Goal: Task Accomplishment & Management: Manage account settings

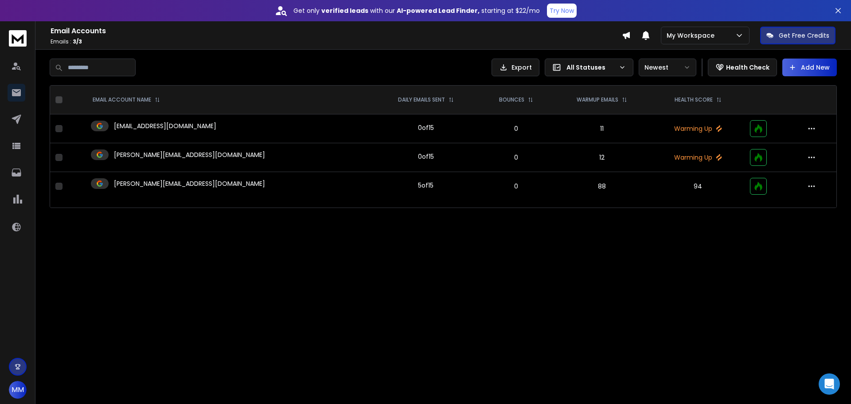
click at [140, 127] on p "[EMAIL_ADDRESS][DOMAIN_NAME]" at bounding box center [165, 125] width 102 height 9
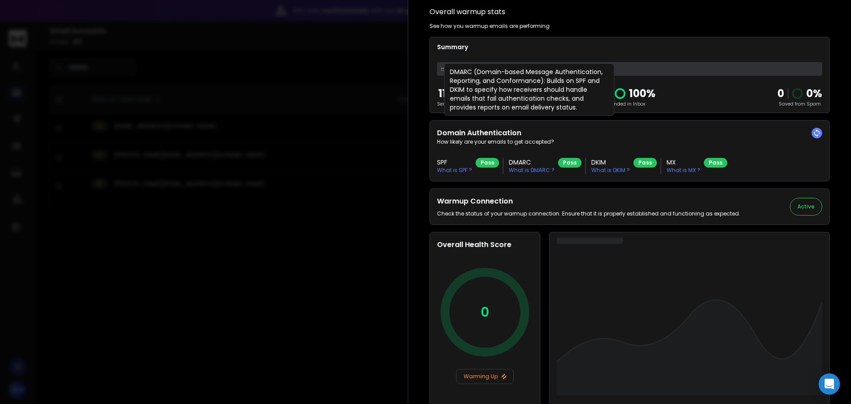
scroll to position [177, 0]
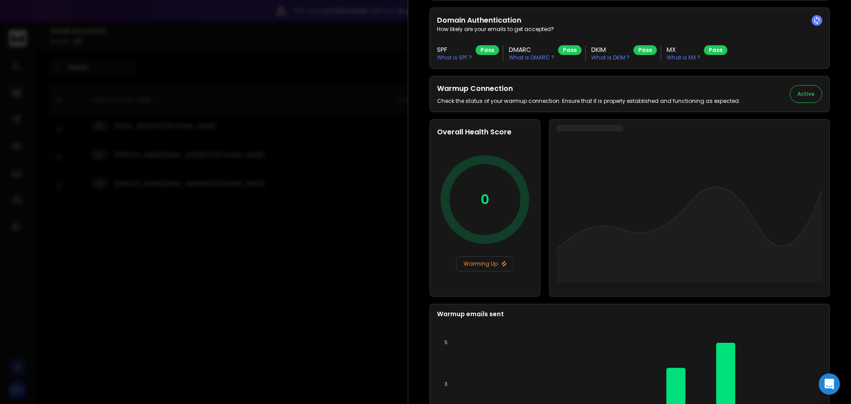
click at [815, 97] on button "Active" at bounding box center [806, 94] width 32 height 18
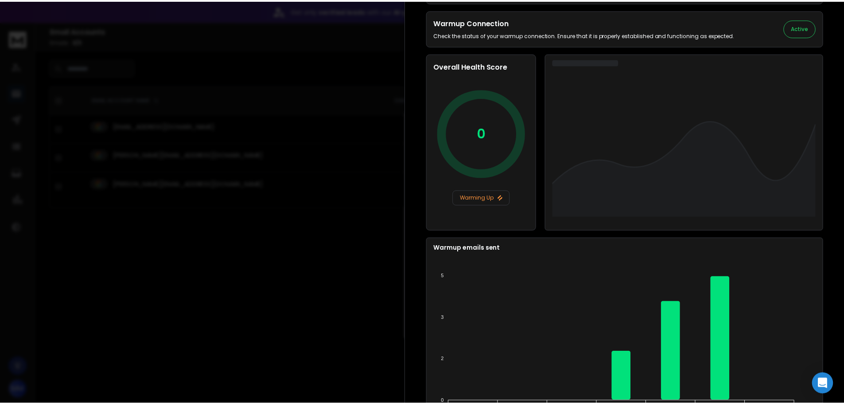
scroll to position [295, 0]
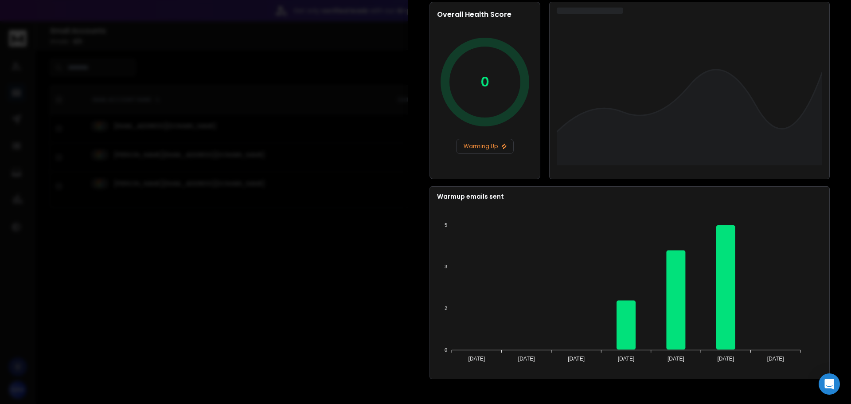
click at [229, 324] on div at bounding box center [425, 202] width 851 height 404
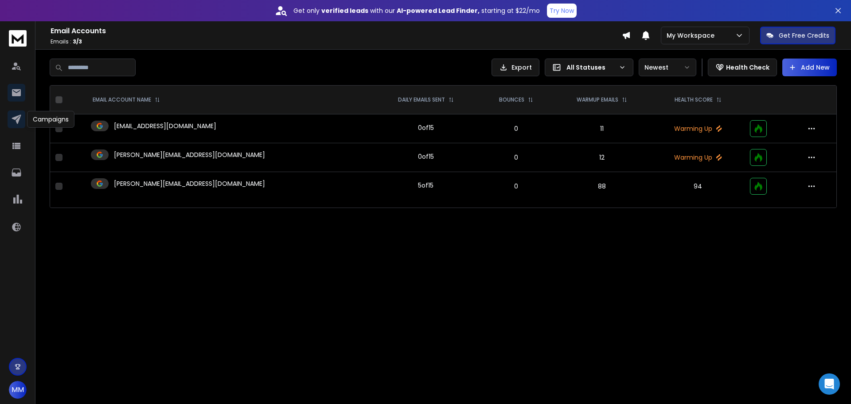
click at [13, 115] on icon at bounding box center [16, 119] width 11 height 11
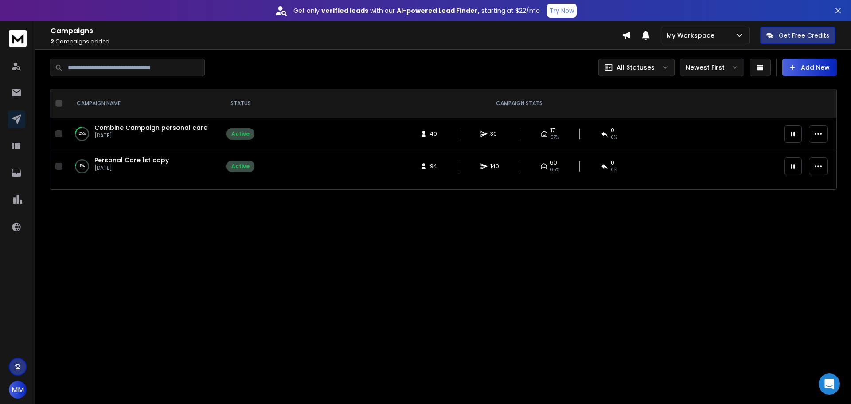
click at [144, 128] on span "Combine Campaign personal care" at bounding box center [150, 127] width 113 height 9
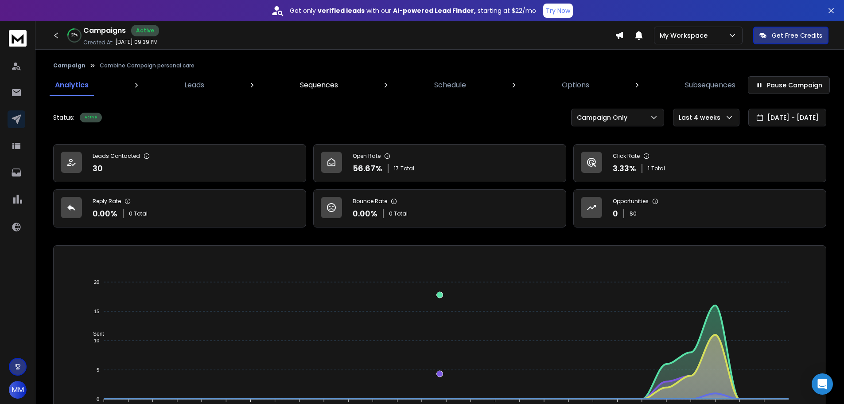
click at [330, 85] on p "Sequences" at bounding box center [319, 85] width 38 height 11
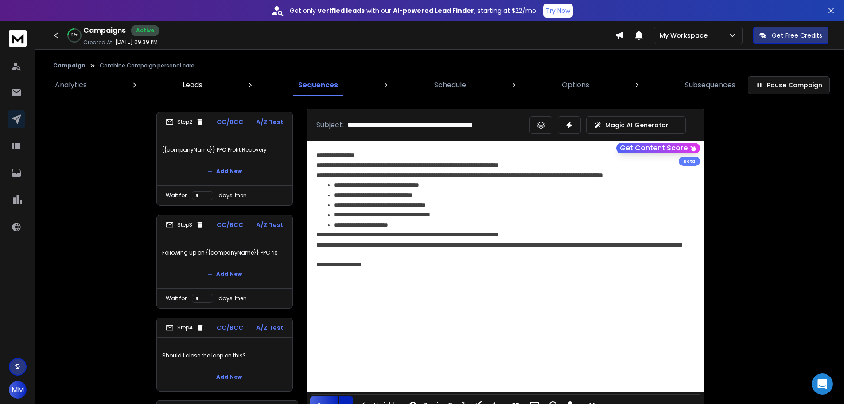
click at [191, 80] on p "Leads" at bounding box center [193, 85] width 20 height 11
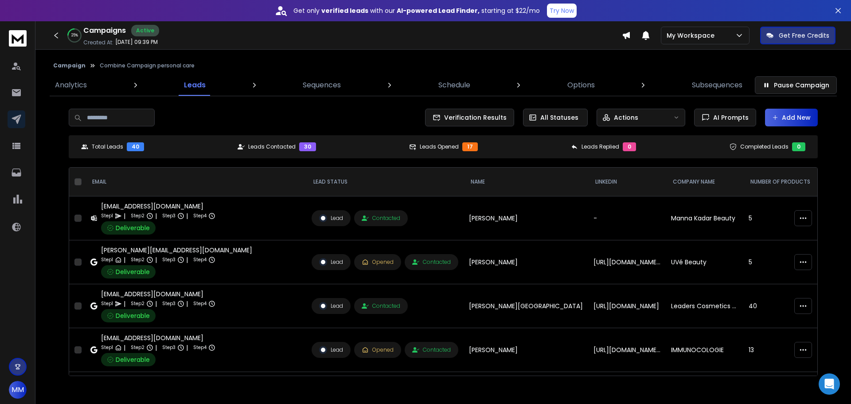
click at [786, 116] on button "Add New" at bounding box center [791, 118] width 53 height 18
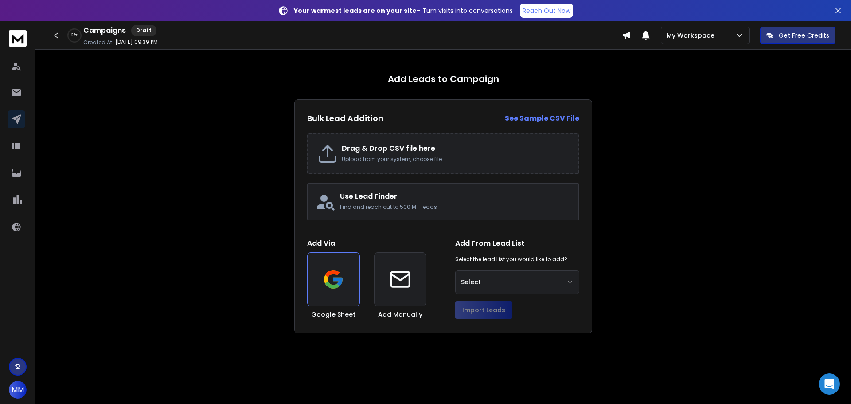
click at [338, 275] on icon at bounding box center [333, 279] width 22 height 27
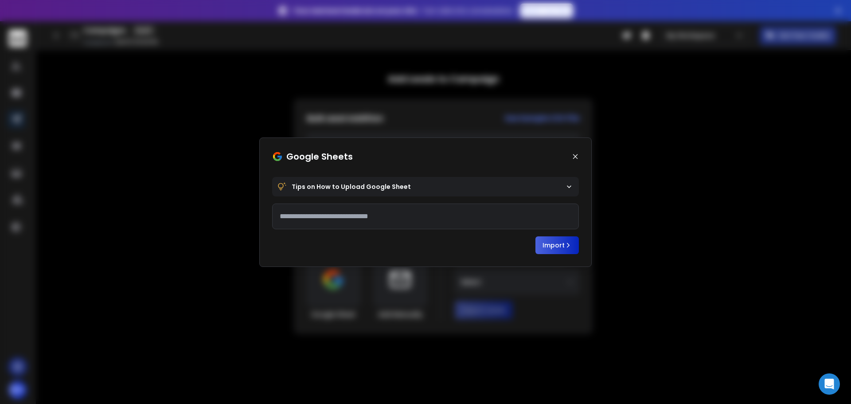
click at [362, 211] on input at bounding box center [425, 216] width 307 height 26
paste input "**********"
type input "**********"
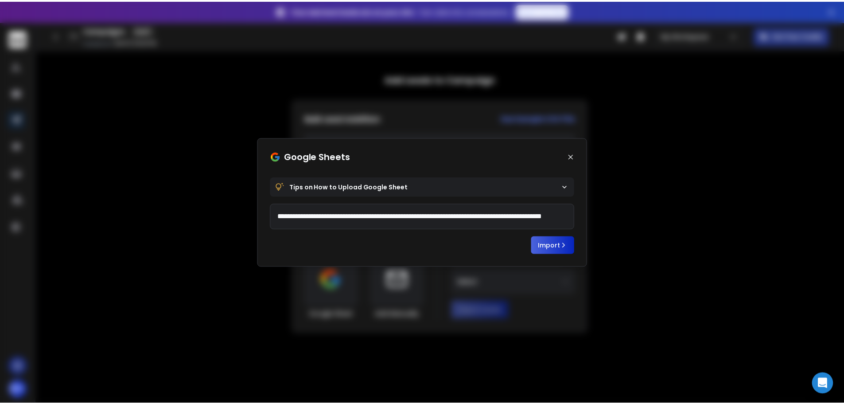
scroll to position [0, 0]
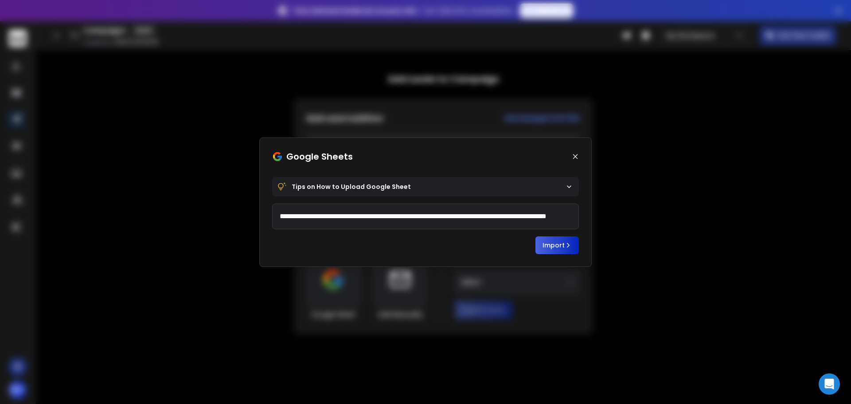
click at [564, 245] on button "Import" at bounding box center [556, 245] width 43 height 18
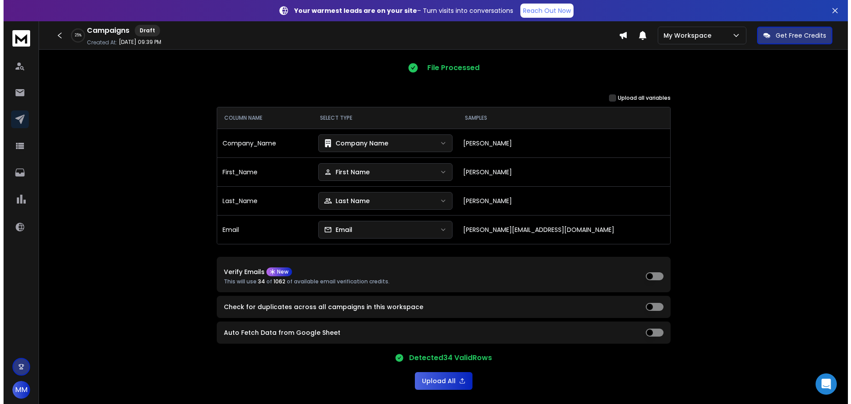
scroll to position [97, 0]
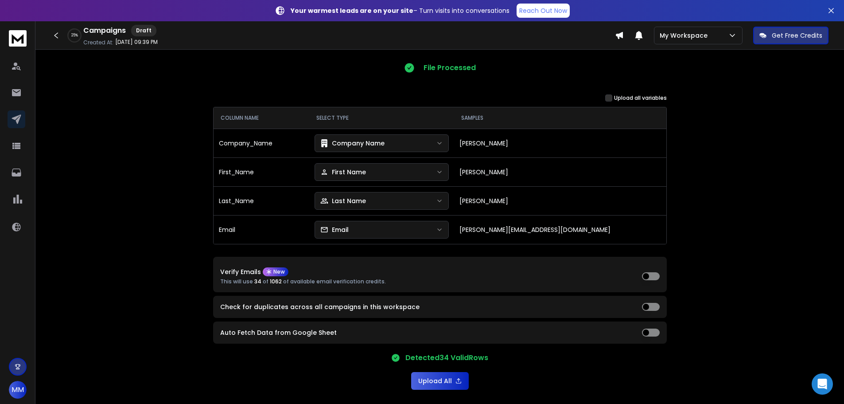
click at [649, 277] on button "Verify Emails New This will use 34 of 1062 of available email verification cred…" at bounding box center [651, 276] width 18 height 8
click at [650, 307] on button "Check for duplicates across all campaigns in this workspace" at bounding box center [651, 307] width 18 height 8
click at [656, 333] on button "Auto Fetch Data from Google Sheet" at bounding box center [651, 332] width 18 height 8
click at [444, 380] on button "Upload All" at bounding box center [440, 381] width 58 height 18
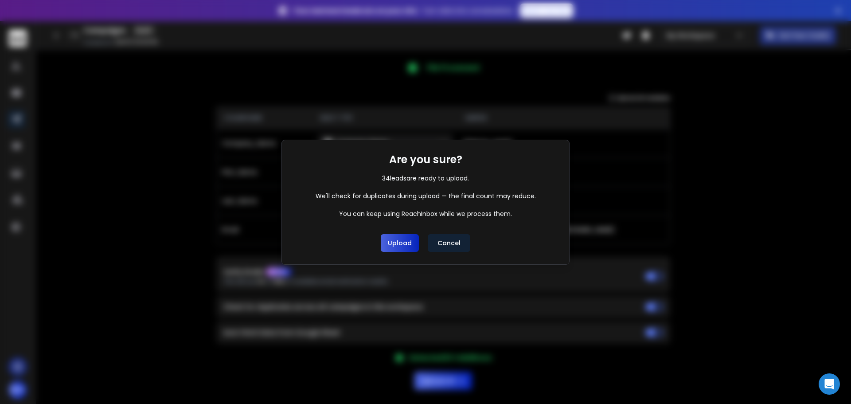
click at [406, 250] on button "Upload" at bounding box center [400, 243] width 38 height 18
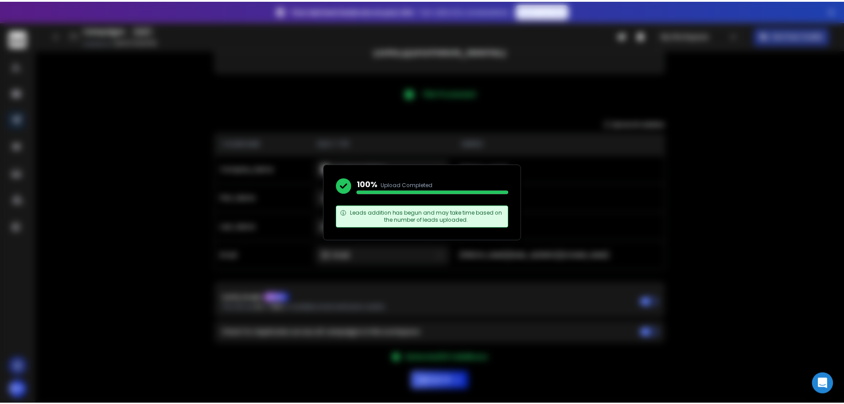
scroll to position [71, 0]
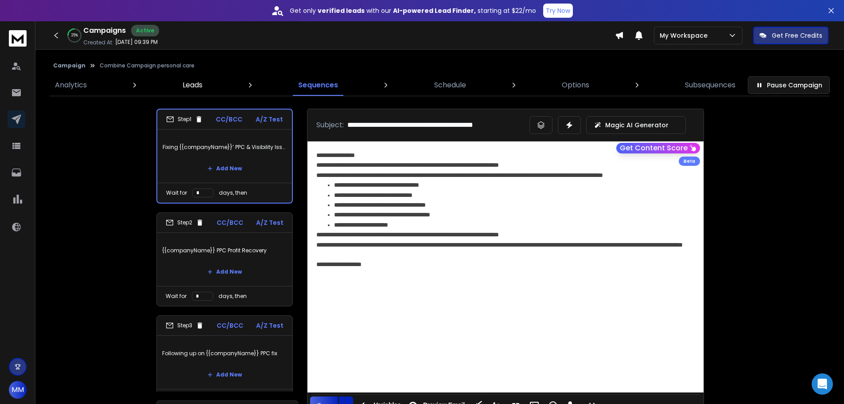
click at [191, 89] on p "Leads" at bounding box center [193, 85] width 20 height 11
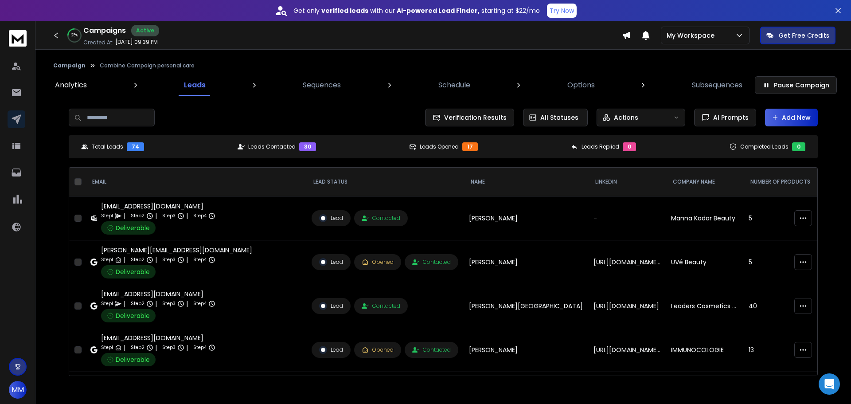
click at [79, 89] on p "Analytics" at bounding box center [71, 85] width 32 height 11
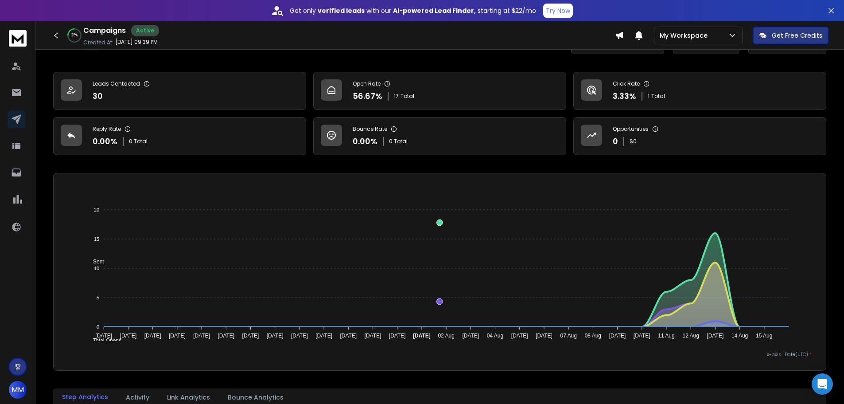
scroll to position [171, 0]
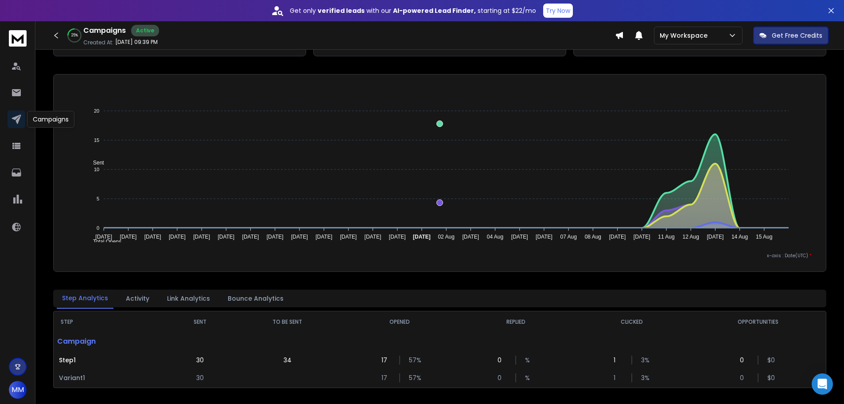
click at [12, 115] on icon at bounding box center [16, 119] width 11 height 11
